Goal: Check status

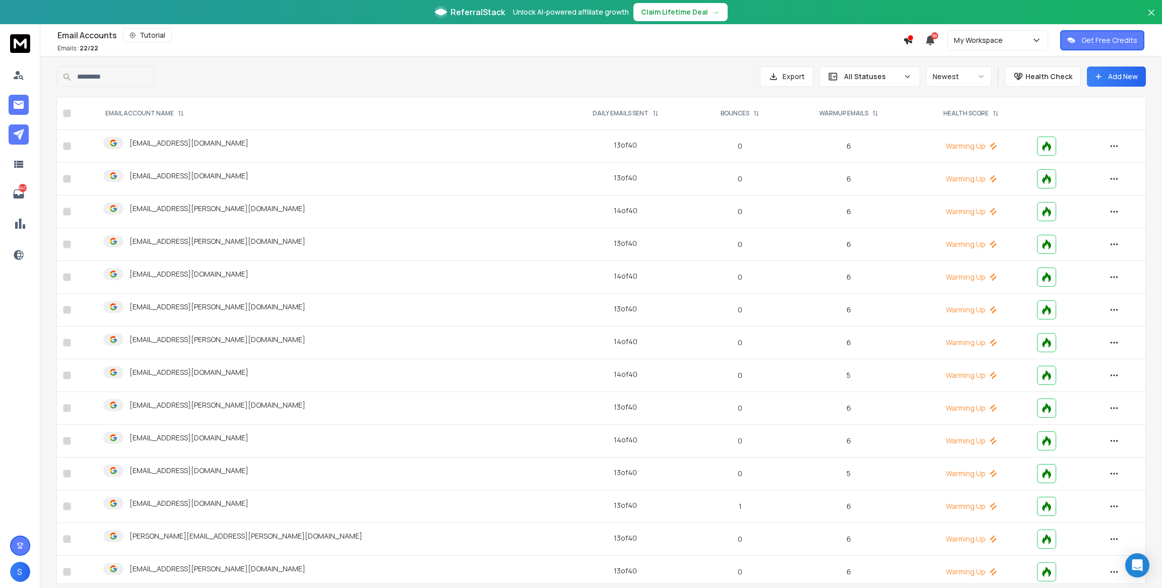
click at [21, 136] on icon at bounding box center [18, 134] width 11 height 11
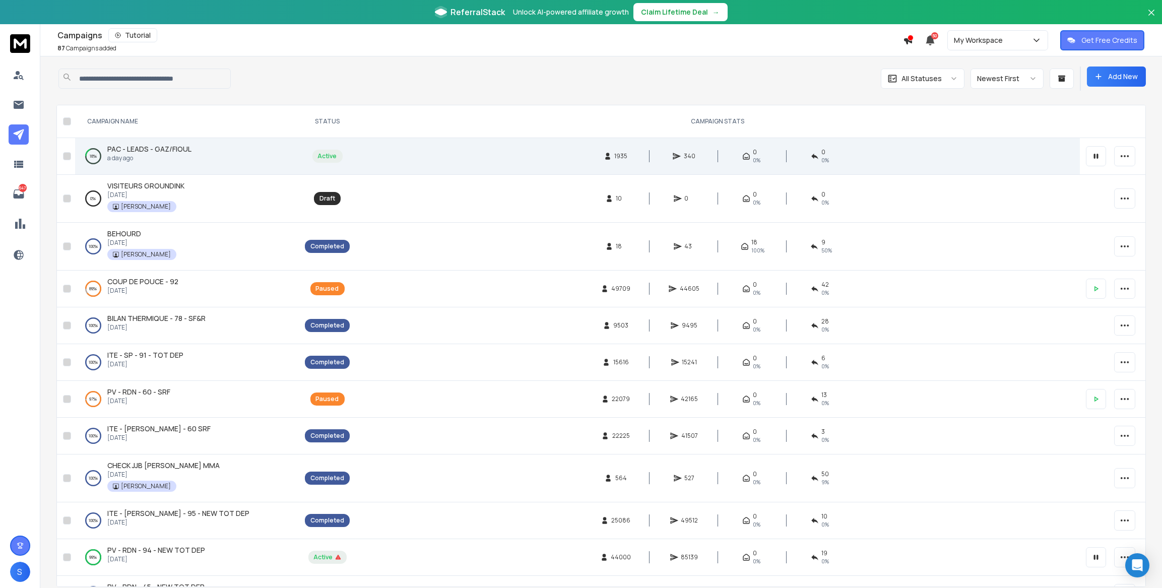
click at [169, 144] on span "PAC - LEADS - GAZ/FIOUL" at bounding box center [149, 149] width 84 height 10
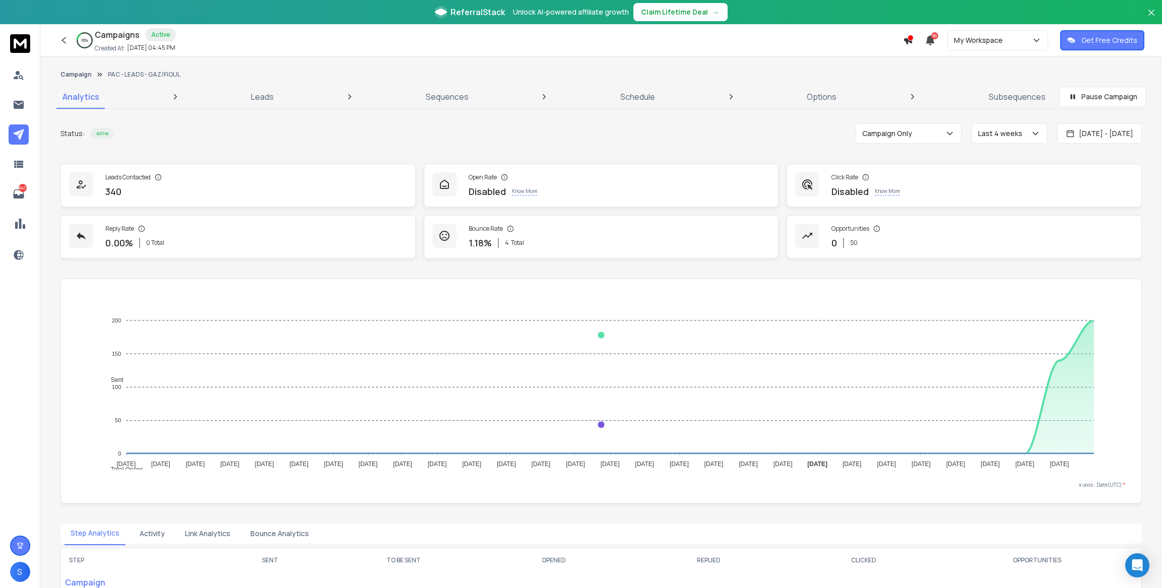
drag, startPoint x: 349, startPoint y: 427, endPoint x: 317, endPoint y: 191, distance: 237.4
